Goal: Check status

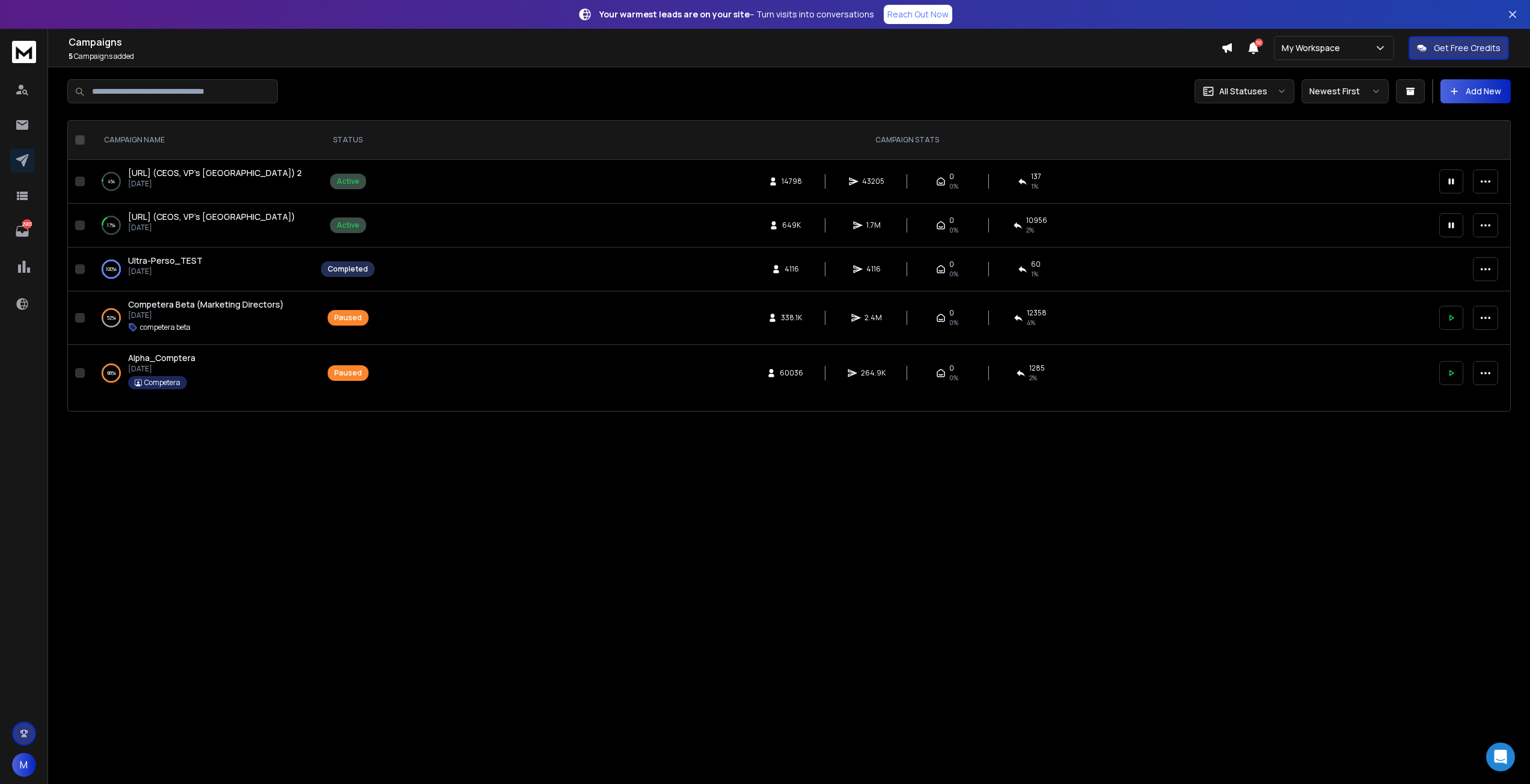
click at [187, 172] on span "[URL] (CEOS, VP's [GEOGRAPHIC_DATA]) 2" at bounding box center [215, 173] width 174 height 12
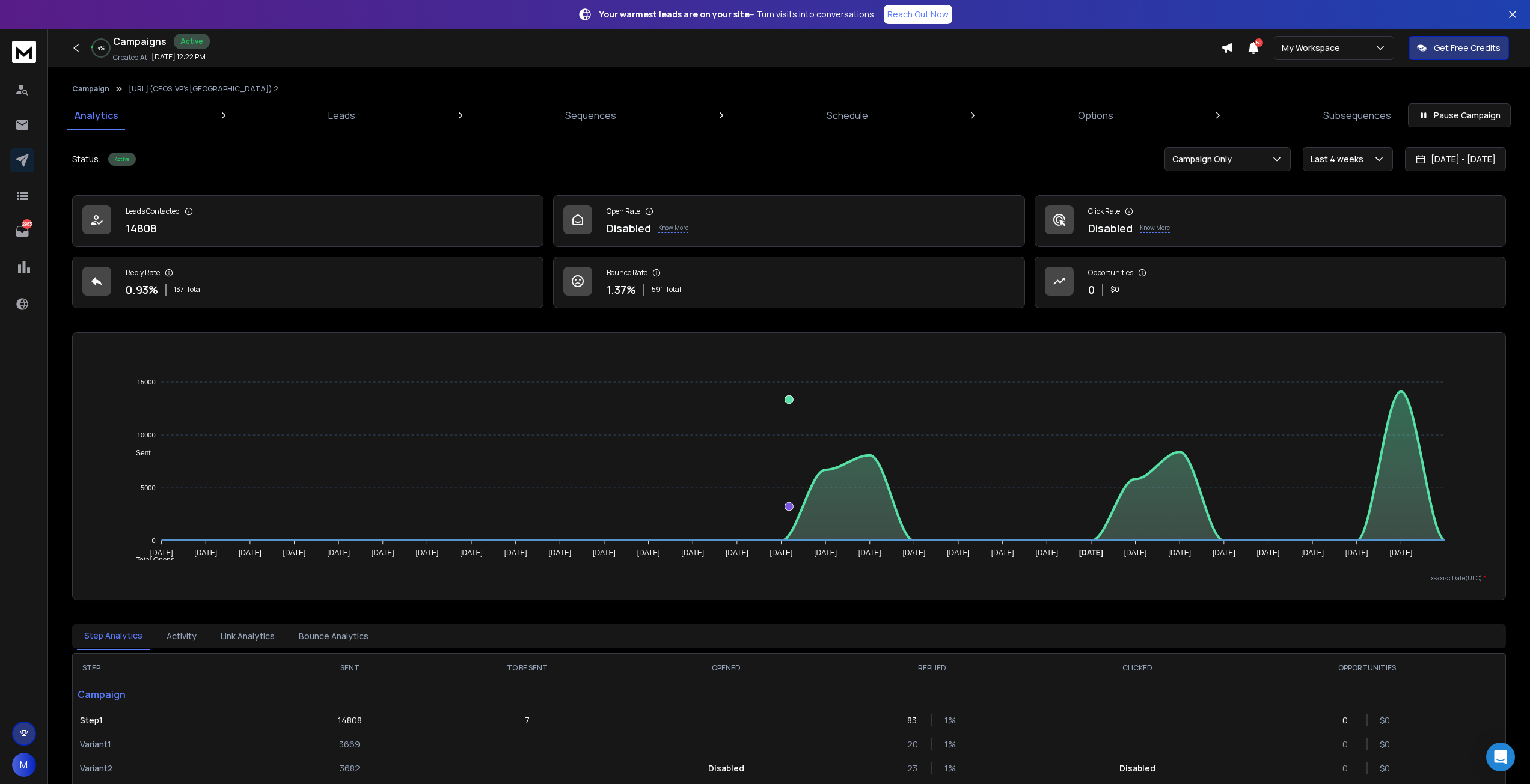
click at [694, 169] on div "Status: Active Pause Campaign Campaign Only Last 4 weeks [DATE] - [DATE]" at bounding box center [789, 159] width 1434 height 24
click at [25, 165] on icon at bounding box center [23, 160] width 15 height 15
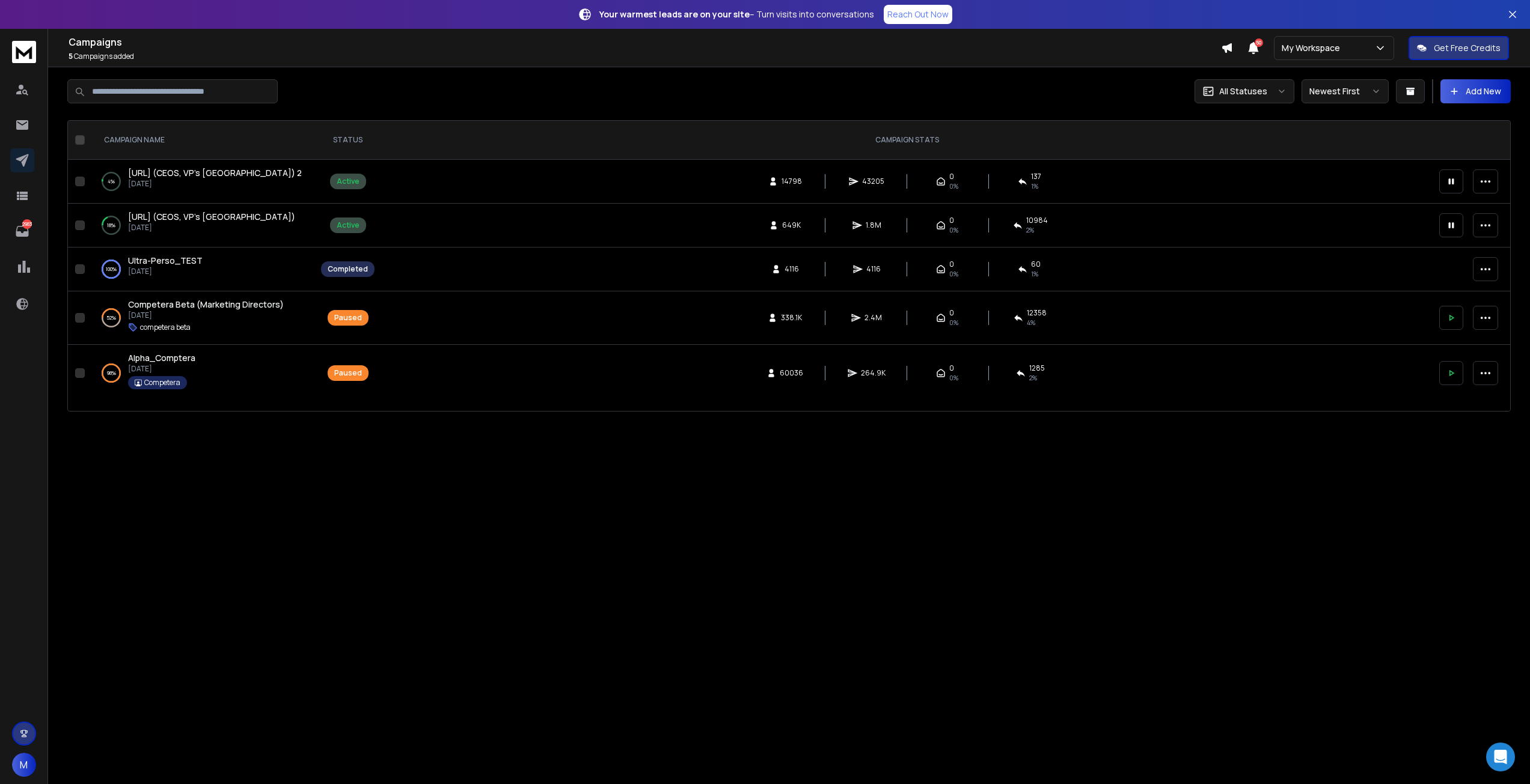
click at [830, 85] on div "Campaigns 5 Campaigns Added All Statuses Newest First Add New" at bounding box center [1150, 91] width 722 height 24
click at [790, 79] on div "Campaigns 5 Campaigns Added All Statuses Newest First Add New" at bounding box center [1150, 91] width 722 height 24
click at [839, 85] on div "Campaigns 5 Campaigns Added All Statuses Newest First Add New" at bounding box center [1150, 91] width 722 height 24
click at [834, 87] on div "Campaigns 5 Campaigns Added All Statuses Newest First Add New" at bounding box center [1150, 91] width 722 height 24
